Goal: Task Accomplishment & Management: Manage account settings

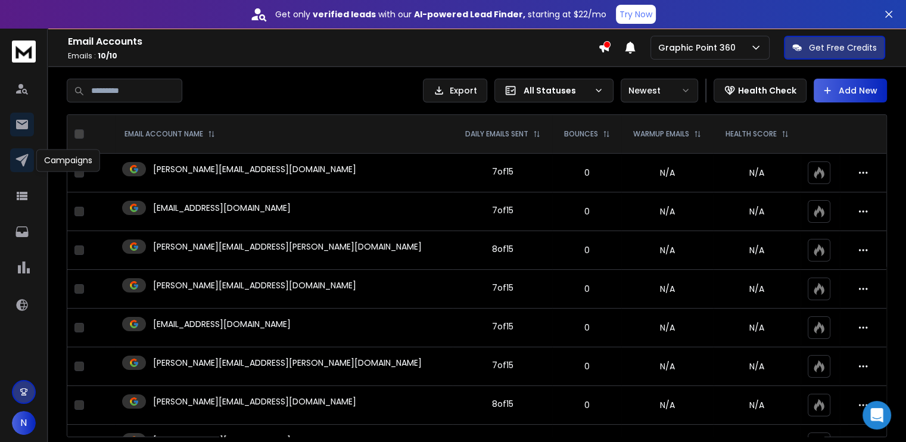
click at [23, 159] on icon at bounding box center [22, 160] width 14 height 14
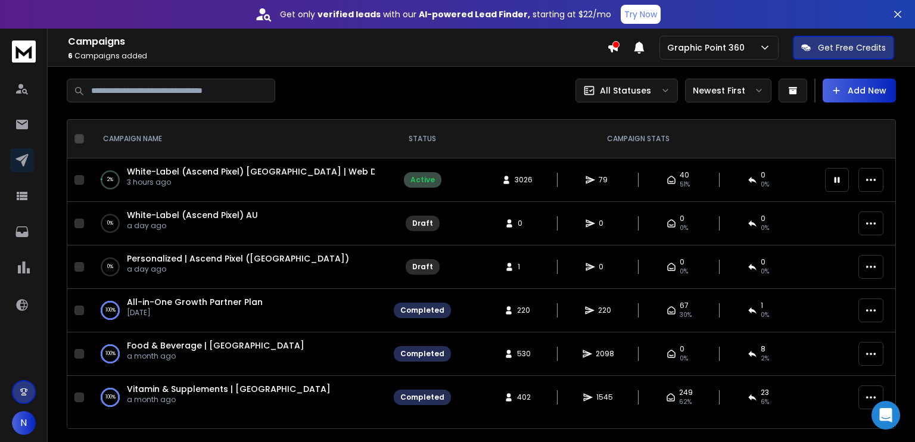
click at [207, 172] on span "White-Label (Ascend Pixel) [GEOGRAPHIC_DATA] | Web Development Co." at bounding box center [286, 172] width 319 height 12
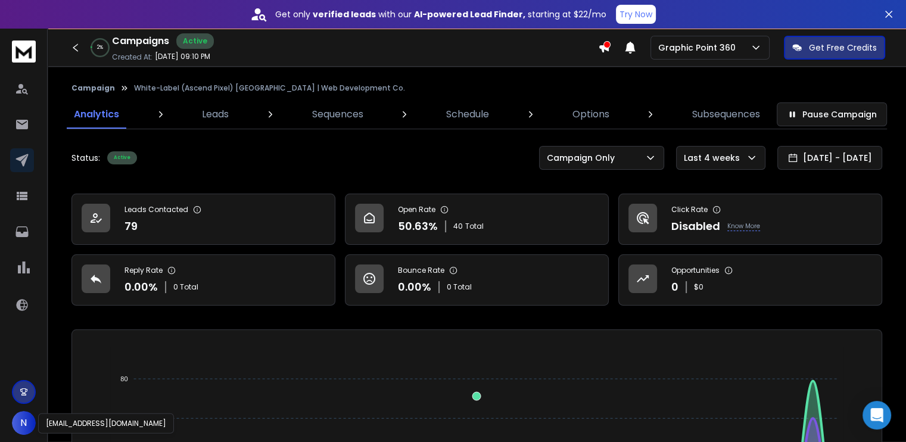
click at [16, 412] on button "N" at bounding box center [24, 423] width 24 height 24
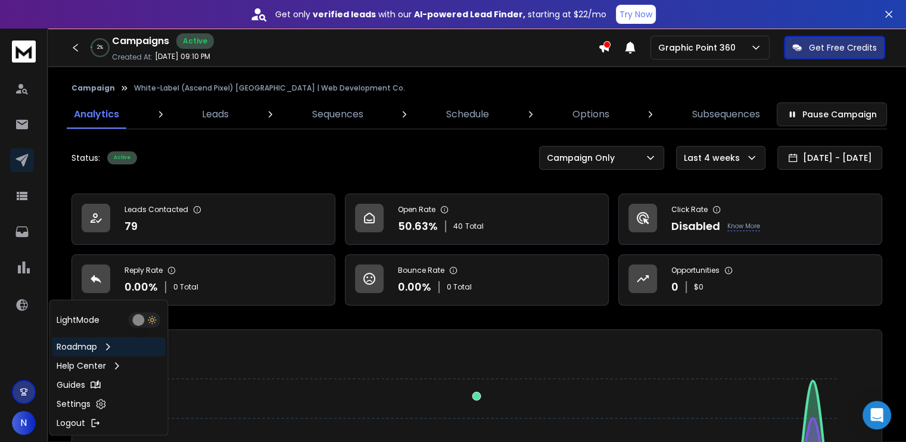
click at [141, 322] on button "button" at bounding box center [144, 319] width 32 height 15
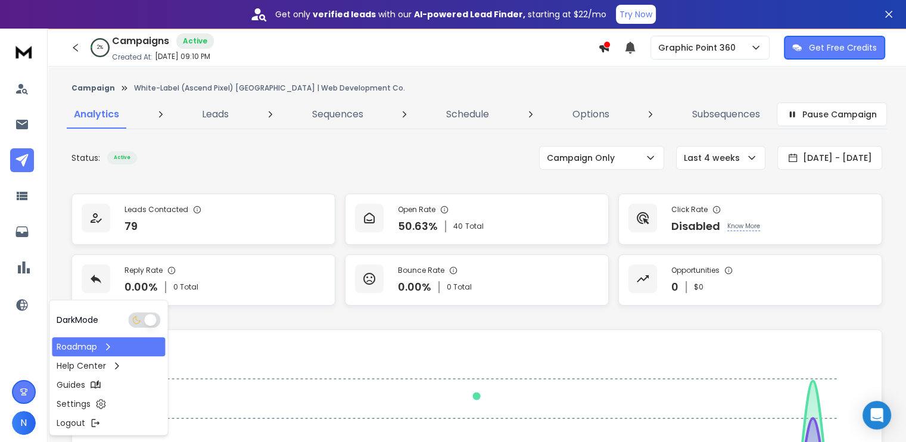
click at [250, 162] on div "Status: Active Pause Campaign Campaign Only Last 4 weeks [DATE] - [DATE]" at bounding box center [477, 158] width 811 height 24
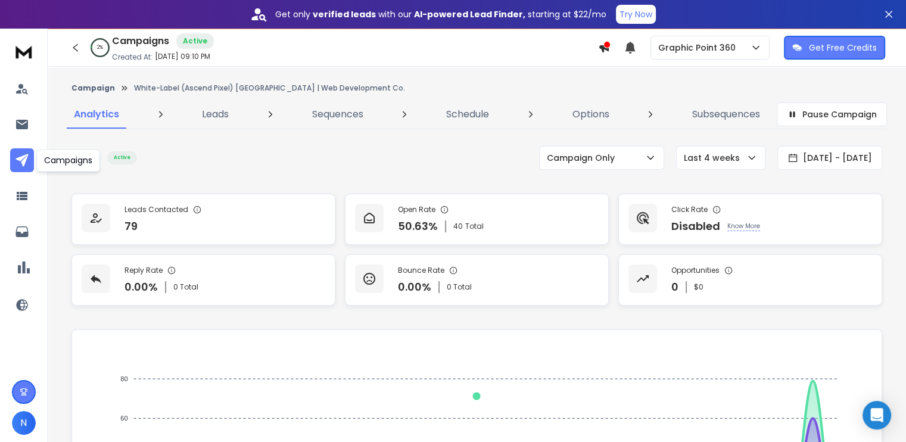
click at [13, 153] on link at bounding box center [22, 160] width 24 height 24
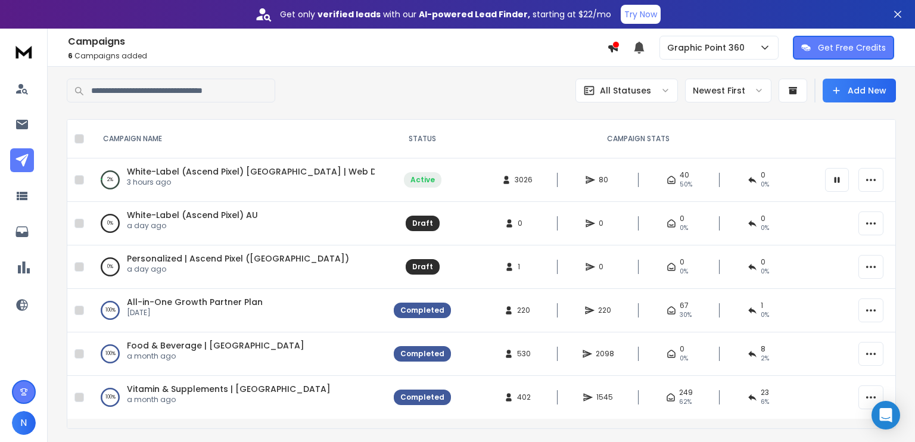
click at [625, 38] on div "Graphic Point 360 Get Free Credits" at bounding box center [750, 48] width 287 height 24
click at [616, 49] on icon at bounding box center [613, 48] width 10 height 10
click at [616, 43] on icon at bounding box center [613, 48] width 12 height 12
click at [616, 43] on div "Graphic Point 360 Get Free Credits" at bounding box center [750, 48] width 287 height 24
click at [615, 48] on icon at bounding box center [613, 48] width 10 height 10
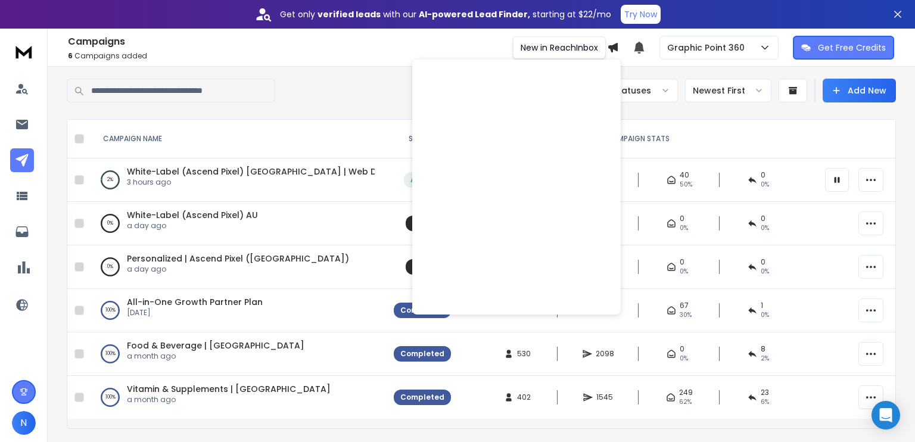
click at [617, 45] on icon at bounding box center [613, 48] width 10 height 10
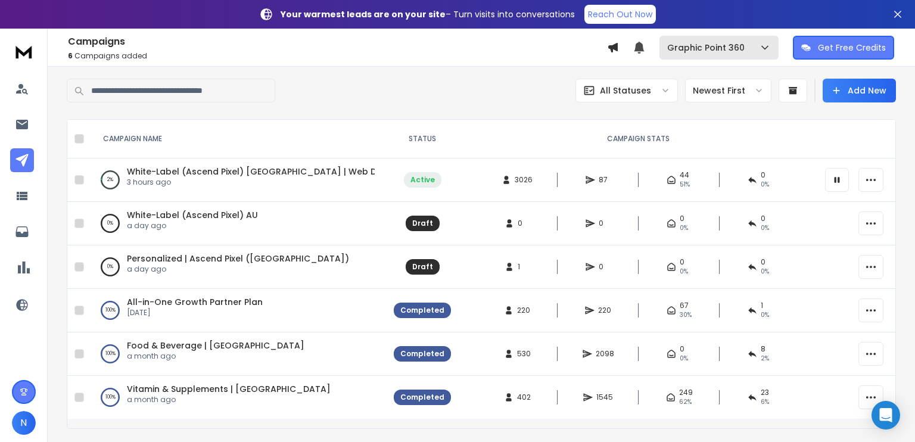
click at [685, 54] on button "Graphic Point 360" at bounding box center [719, 48] width 119 height 24
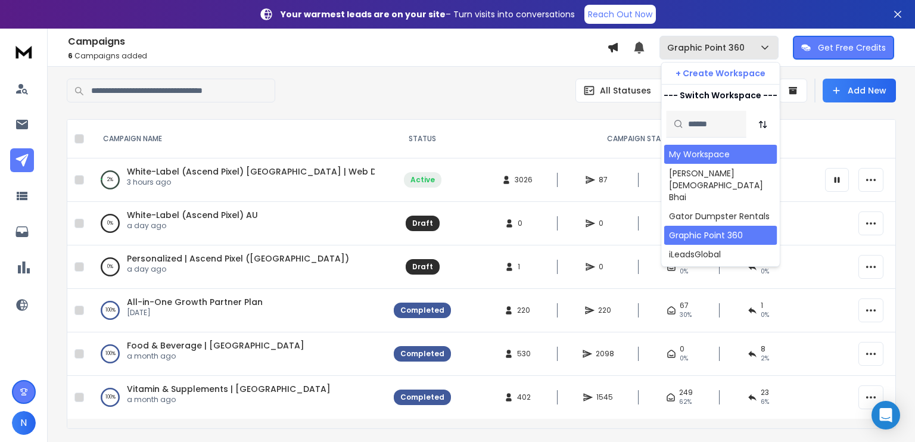
click at [712, 52] on p "Graphic Point 360" at bounding box center [708, 48] width 82 height 12
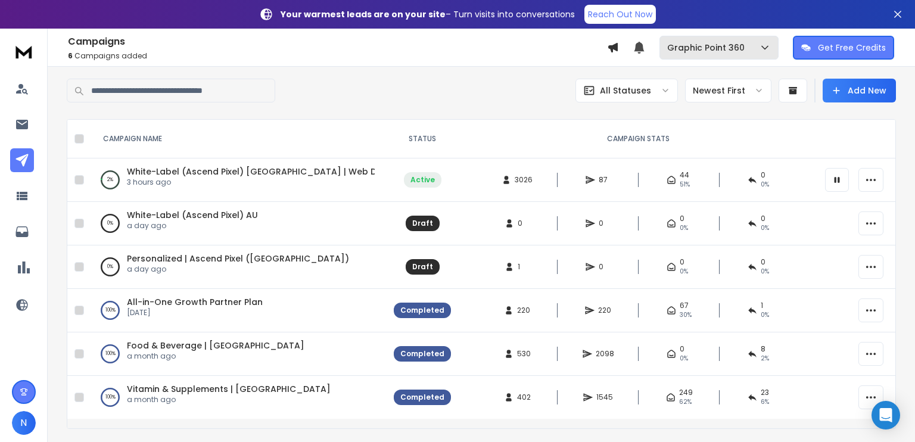
click at [712, 52] on p "Graphic Point 360" at bounding box center [708, 48] width 82 height 12
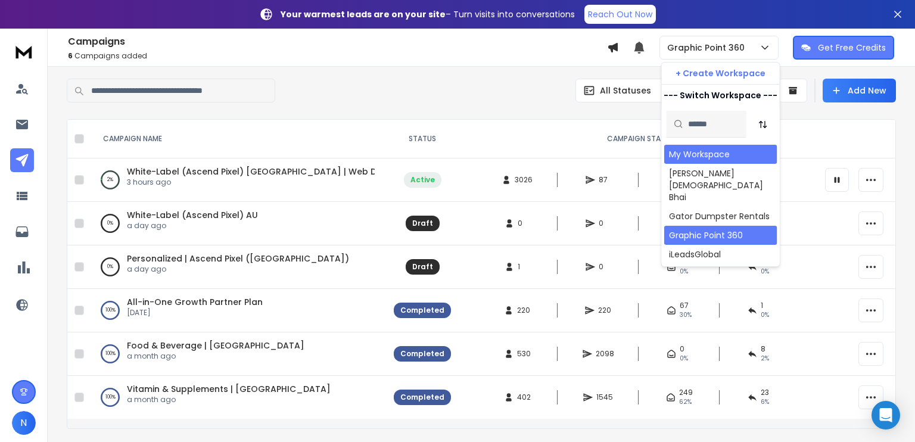
click at [405, 55] on p "6 Campaigns added" at bounding box center [337, 56] width 539 height 10
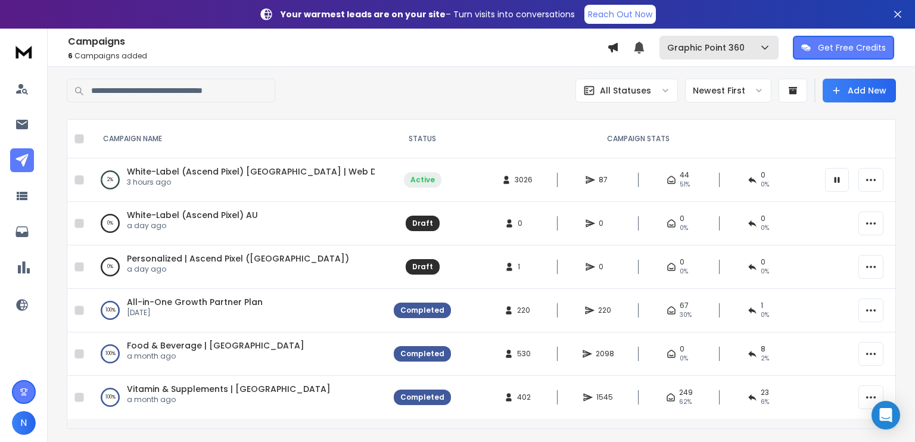
click at [709, 54] on button "Graphic Point 360" at bounding box center [719, 48] width 119 height 24
drag, startPoint x: 260, startPoint y: 88, endPoint x: 139, endPoint y: 81, distance: 120.6
click at [139, 81] on input at bounding box center [171, 91] width 209 height 24
drag, startPoint x: 69, startPoint y: 54, endPoint x: 180, endPoint y: 64, distance: 111.2
click at [180, 64] on div "Campaigns 6 Campaigns added Graphic Point 360 Get Free Credits" at bounding box center [457, 48] width 915 height 38
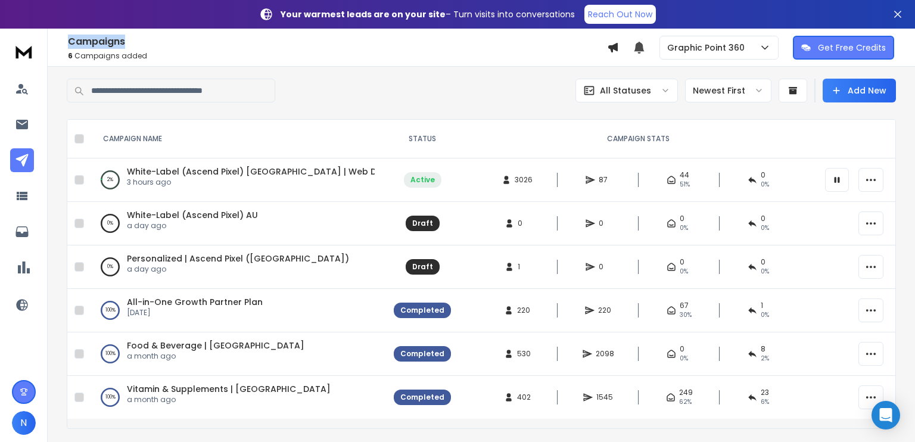
drag, startPoint x: 68, startPoint y: 36, endPoint x: 124, endPoint y: 41, distance: 56.2
click at [124, 41] on h1 "Campaigns" at bounding box center [337, 42] width 539 height 14
click at [148, 53] on p "6 Campaigns added" at bounding box center [337, 56] width 539 height 10
drag, startPoint x: 158, startPoint y: 54, endPoint x: 58, endPoint y: 55, distance: 99.5
click at [55, 55] on div "Campaigns 6 Campaigns added Graphic Point 360 Get Free Credits" at bounding box center [457, 48] width 915 height 38
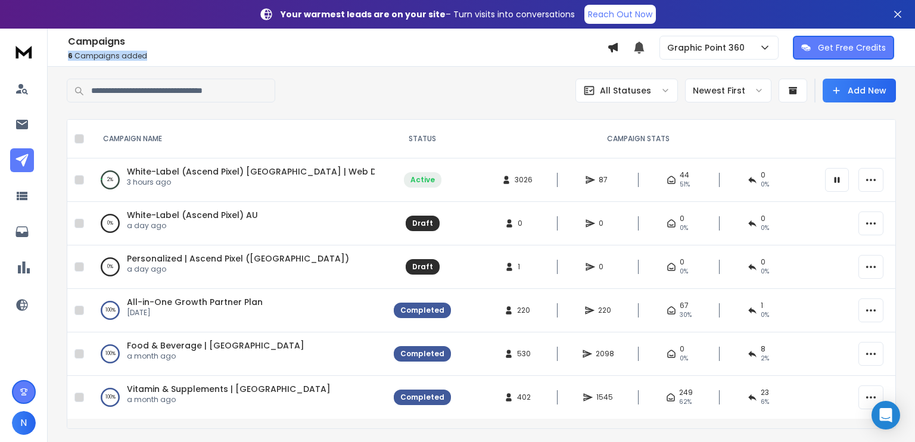
click at [88, 57] on p "6 Campaigns added" at bounding box center [337, 56] width 539 height 10
drag, startPoint x: 67, startPoint y: 51, endPoint x: 162, endPoint y: 51, distance: 95.3
click at [162, 51] on div "Campaigns 6 Campaigns added Graphic Point 360 Get Free Credits" at bounding box center [457, 48] width 915 height 38
click at [161, 52] on p "6 Campaigns added" at bounding box center [337, 56] width 539 height 10
drag, startPoint x: 152, startPoint y: 55, endPoint x: 61, endPoint y: 41, distance: 92.2
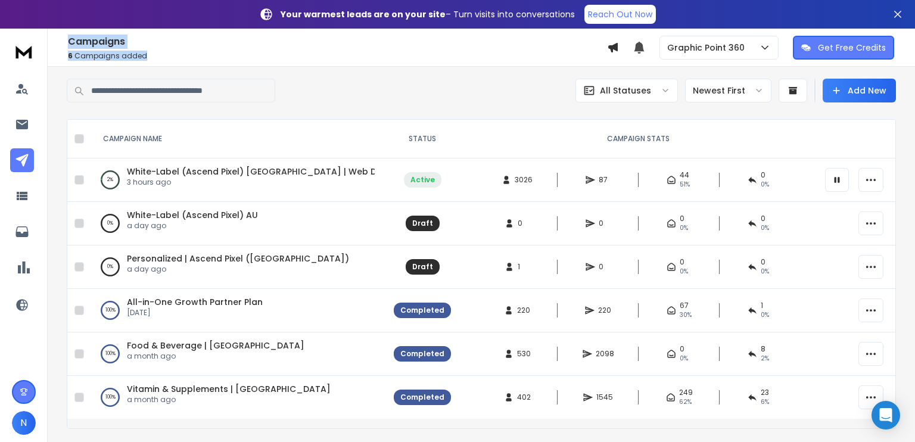
click at [61, 41] on div "Campaigns 6 Campaigns added Graphic Point 360 Get Free Credits" at bounding box center [457, 48] width 915 height 38
click at [81, 46] on h1 "Campaigns" at bounding box center [337, 42] width 539 height 14
drag, startPoint x: 69, startPoint y: 42, endPoint x: 143, endPoint y: 42, distance: 73.9
click at [143, 42] on h1 "Campaigns" at bounding box center [337, 42] width 539 height 14
drag, startPoint x: 148, startPoint y: 52, endPoint x: 51, endPoint y: 54, distance: 96.6
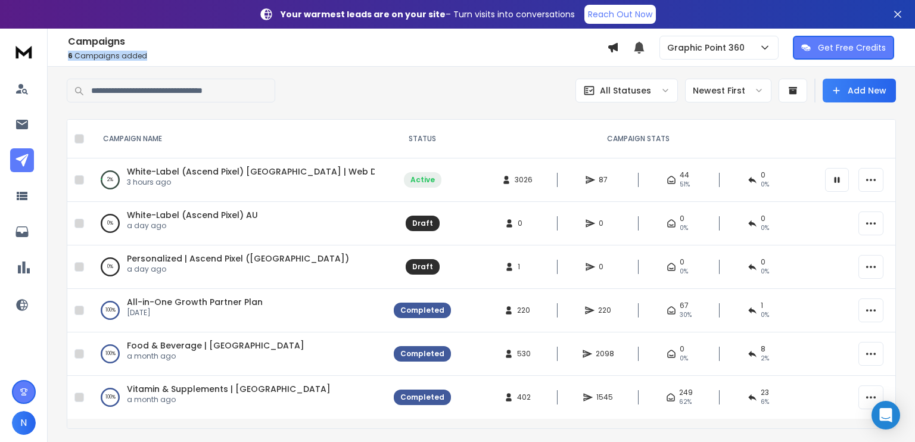
click at [51, 54] on div "Campaigns 6 Campaigns added Graphic Point 360 Get Free Credits" at bounding box center [457, 48] width 915 height 38
click at [83, 54] on p "6 Campaigns added" at bounding box center [337, 56] width 539 height 10
drag, startPoint x: 69, startPoint y: 54, endPoint x: 146, endPoint y: 56, distance: 76.9
click at [146, 56] on p "6 Campaigns added" at bounding box center [337, 56] width 539 height 10
click at [155, 57] on p "6 Campaigns added" at bounding box center [337, 56] width 539 height 10
